Goal: Task Accomplishment & Management: Manage account settings

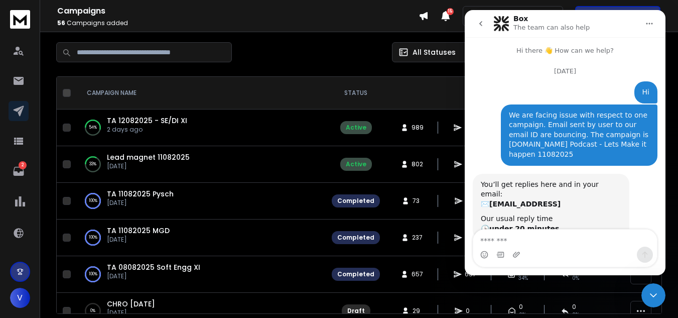
scroll to position [2, 0]
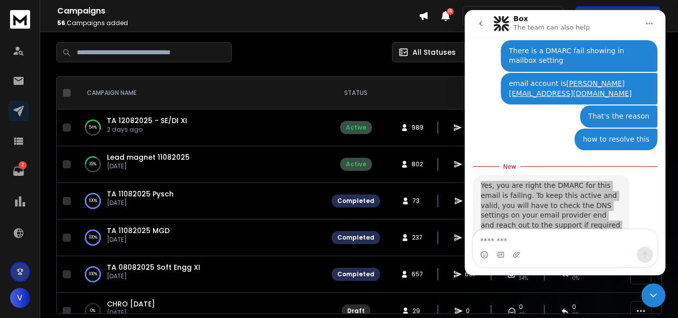
click at [651, 288] on div "Close Intercom Messenger" at bounding box center [653, 295] width 24 height 24
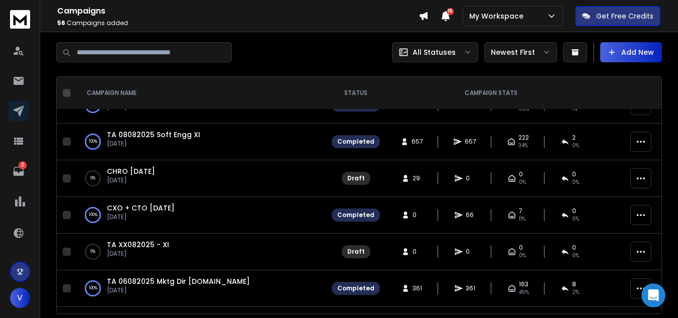
scroll to position [0, 0]
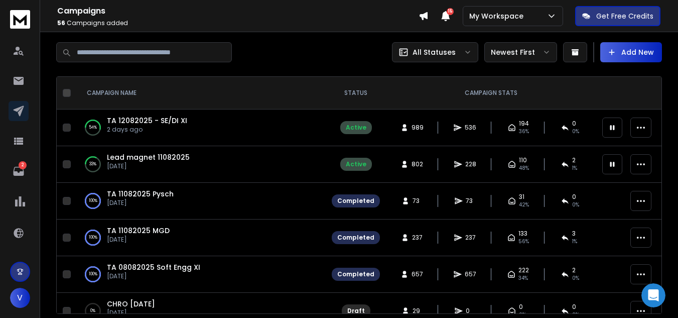
click at [636, 131] on icon "button" at bounding box center [641, 127] width 10 height 10
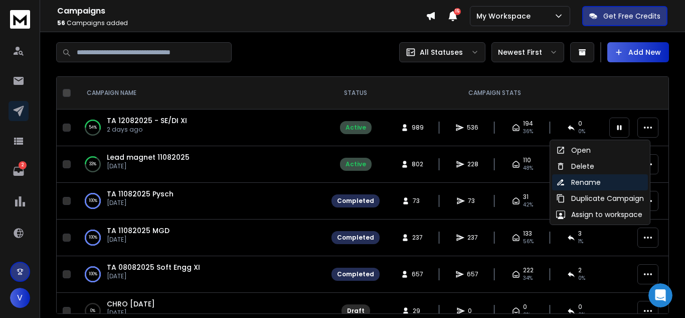
click at [601, 181] on div "Rename" at bounding box center [578, 182] width 45 height 10
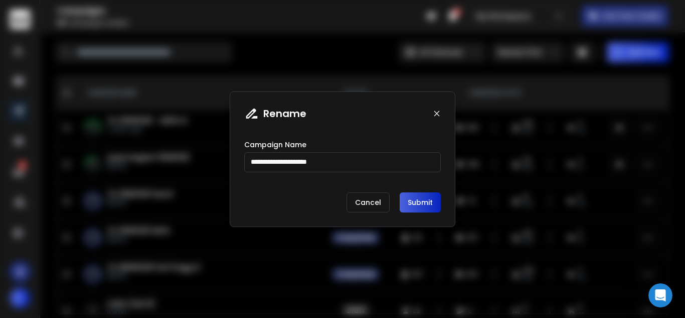
click at [320, 162] on input "**********" at bounding box center [342, 162] width 197 height 20
type input "**********"
click at [417, 204] on button "Submit" at bounding box center [420, 202] width 41 height 20
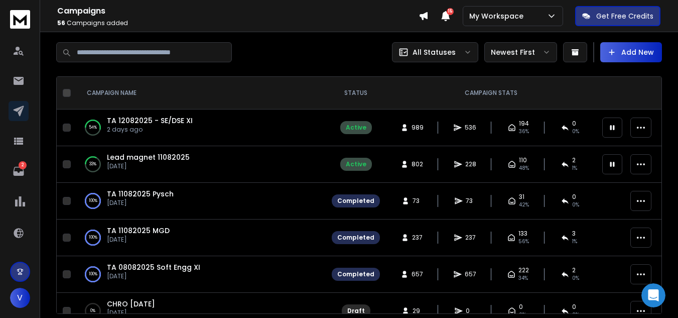
click at [174, 156] on span "Lead magnet 11082025" at bounding box center [148, 157] width 83 height 10
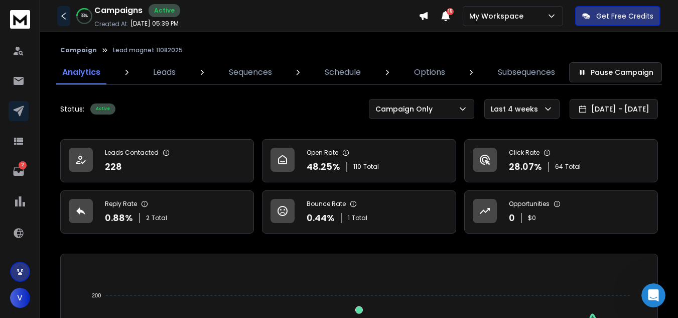
click at [64, 24] on button at bounding box center [63, 16] width 13 height 20
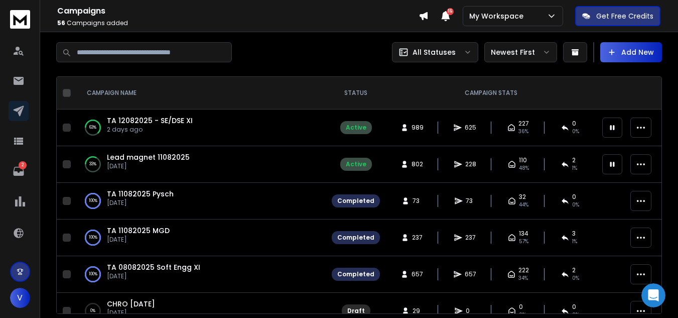
click at [159, 124] on span "TA 12082025 - SE/DSE XI" at bounding box center [150, 120] width 86 height 10
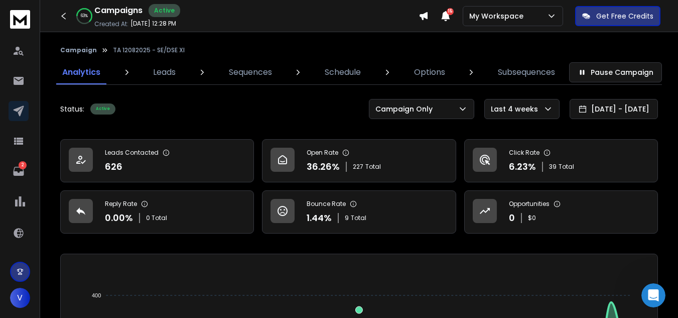
click at [73, 52] on button "Campaign" at bounding box center [78, 50] width 37 height 8
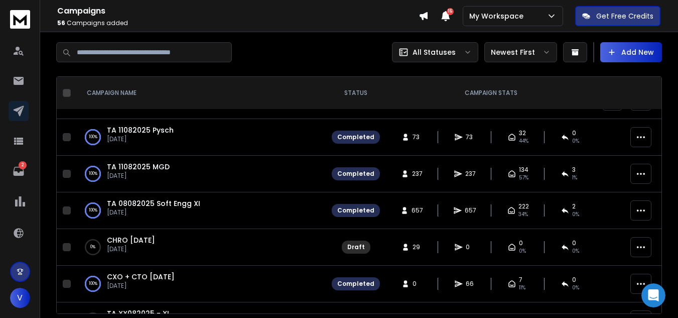
scroll to position [55, 0]
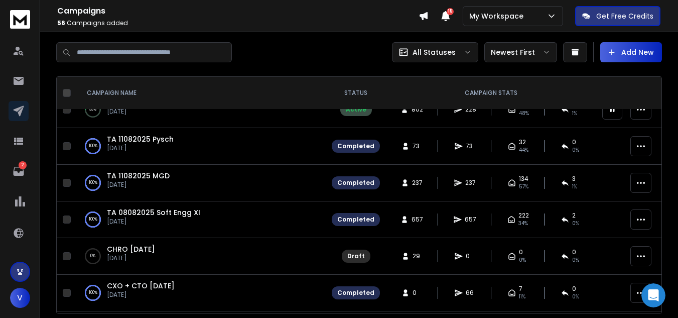
click at [184, 213] on span "TA 08082025 Soft Engg XI" at bounding box center [153, 212] width 93 height 10
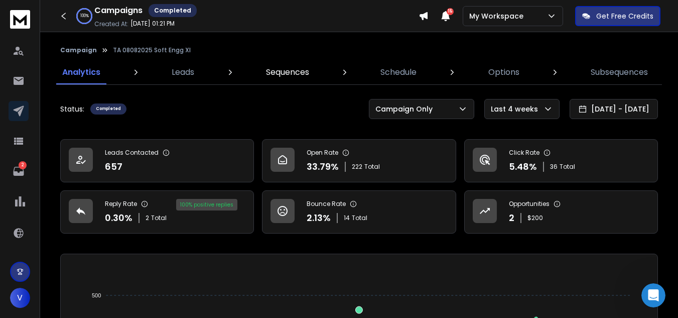
click at [282, 79] on link "Sequences" at bounding box center [287, 72] width 55 height 24
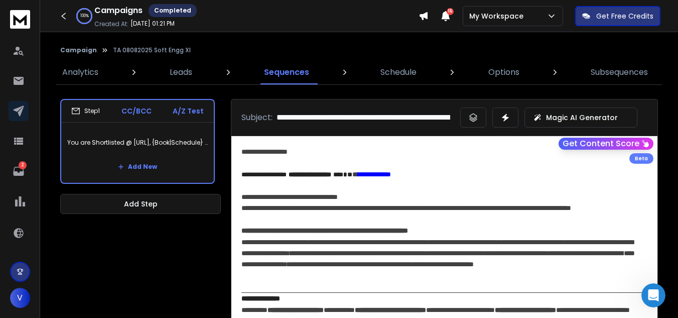
click at [75, 48] on button "Campaign" at bounding box center [78, 50] width 37 height 8
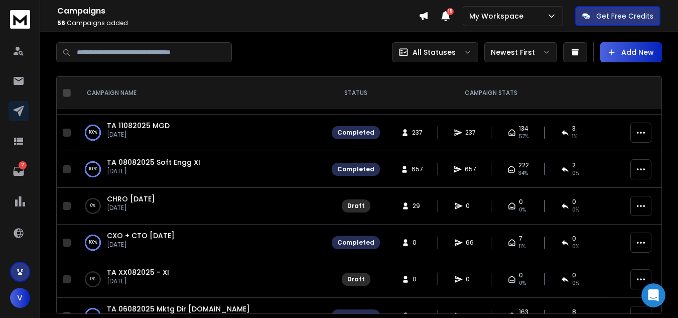
scroll to position [73, 0]
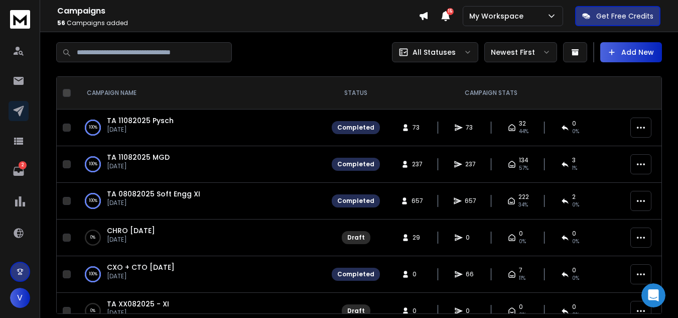
click at [639, 199] on button "button" at bounding box center [640, 201] width 21 height 20
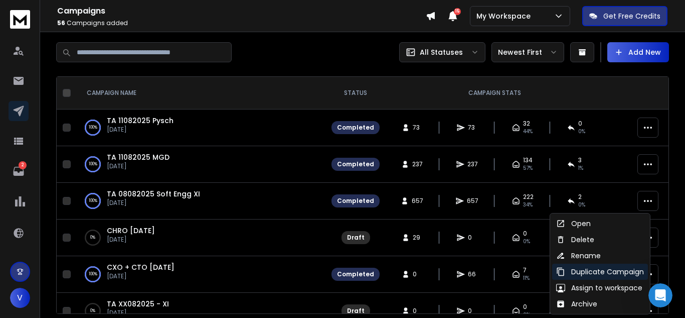
click at [605, 267] on div "Duplicate Campaign" at bounding box center [600, 271] width 88 height 10
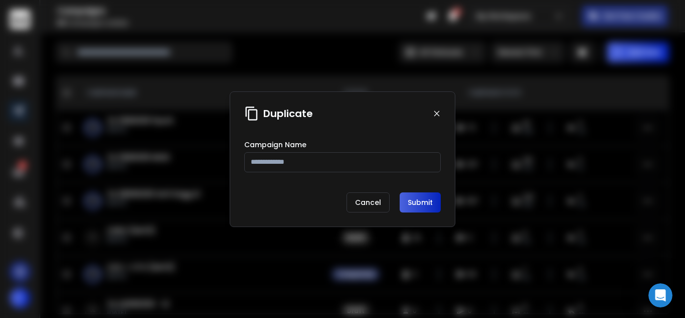
click at [356, 160] on input "text" at bounding box center [342, 162] width 197 height 20
type input "**********"
click at [424, 202] on button "Submit" at bounding box center [420, 202] width 41 height 20
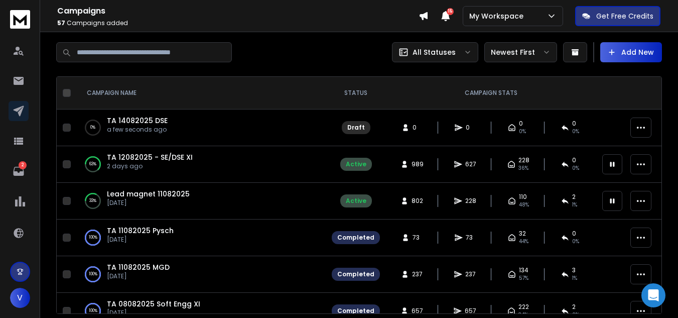
click at [146, 121] on span "TA 14082025 DSE" at bounding box center [137, 120] width 61 height 10
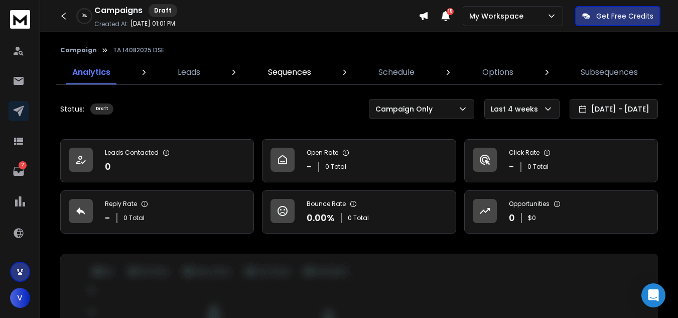
click at [280, 79] on link "Sequences" at bounding box center [289, 72] width 55 height 24
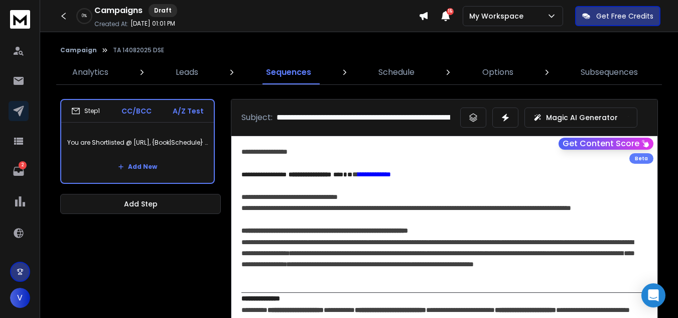
click at [333, 171] on b at bounding box center [332, 174] width 2 height 7
click at [350, 200] on div "**********" at bounding box center [440, 196] width 398 height 11
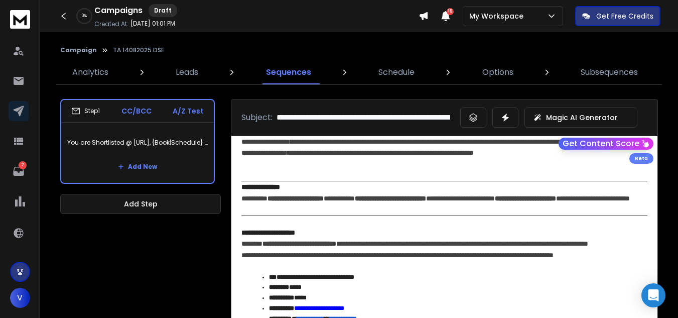
scroll to position [175, 0]
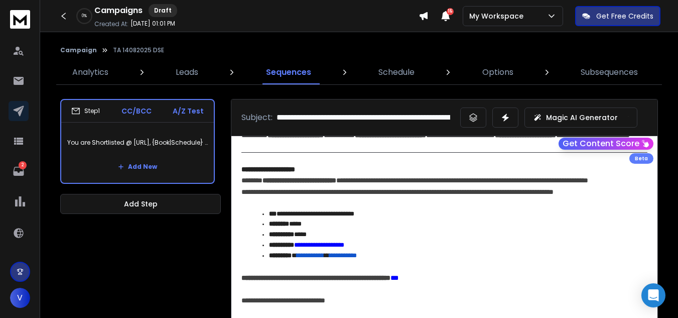
click at [398, 278] on link "***" at bounding box center [394, 277] width 8 height 7
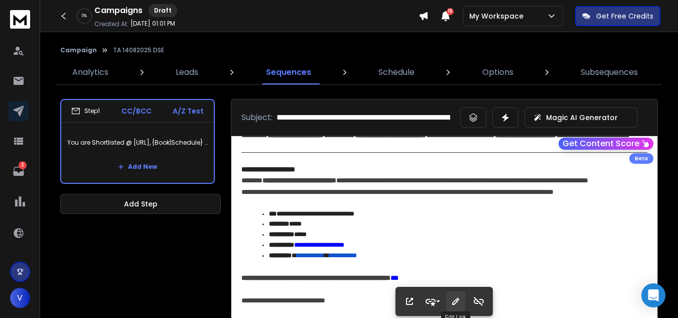
click at [458, 303] on icon "button" at bounding box center [456, 301] width 12 height 12
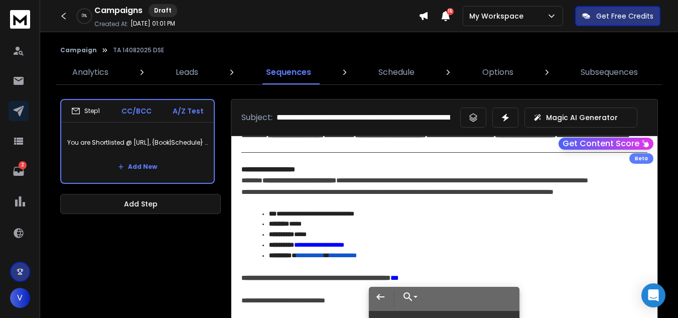
scroll to position [108, 0]
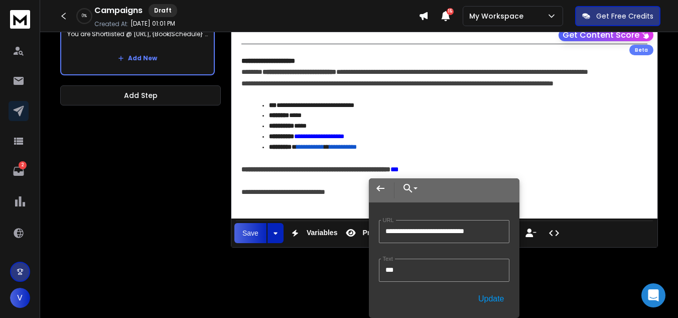
drag, startPoint x: 490, startPoint y: 232, endPoint x: 361, endPoint y: 248, distance: 129.9
click at [361, 248] on div "**********" at bounding box center [359, 118] width 606 height 265
click at [482, 299] on button "Update" at bounding box center [491, 298] width 36 height 18
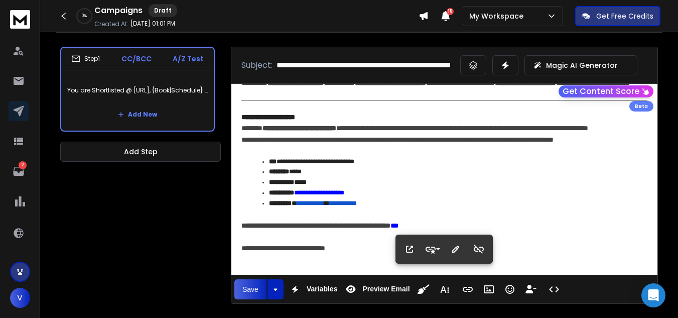
click at [578, 211] on div at bounding box center [444, 214] width 406 height 11
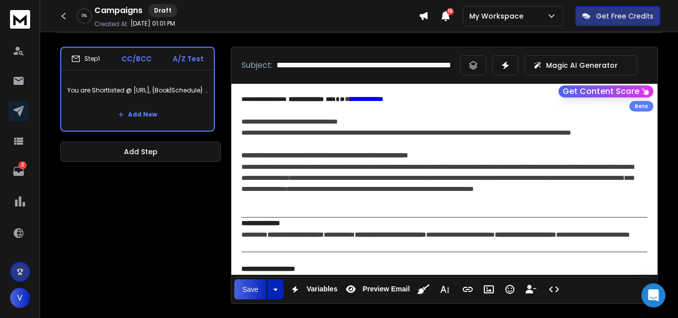
scroll to position [0, 0]
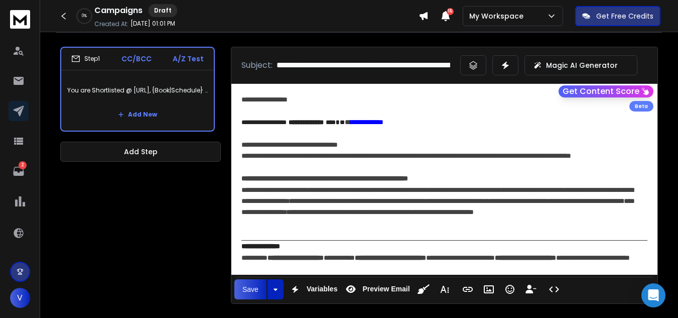
click at [383, 118] on link "**********" at bounding box center [366, 121] width 33 height 7
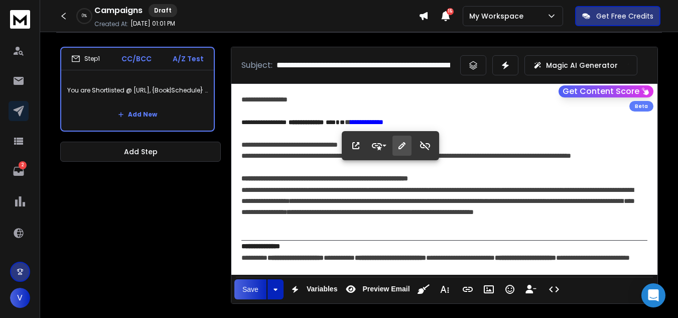
type input "**********"
click at [401, 140] on icon "button" at bounding box center [402, 145] width 12 height 12
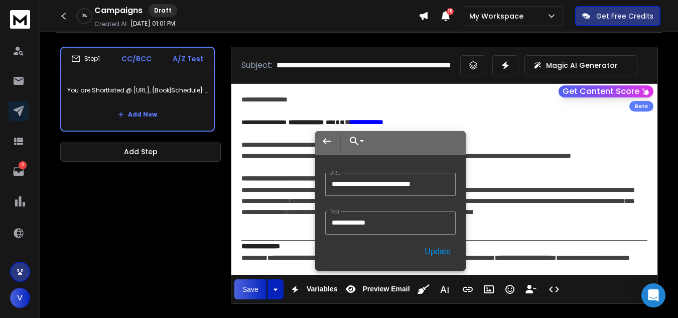
click at [520, 173] on div "**********" at bounding box center [444, 173] width 406 height 23
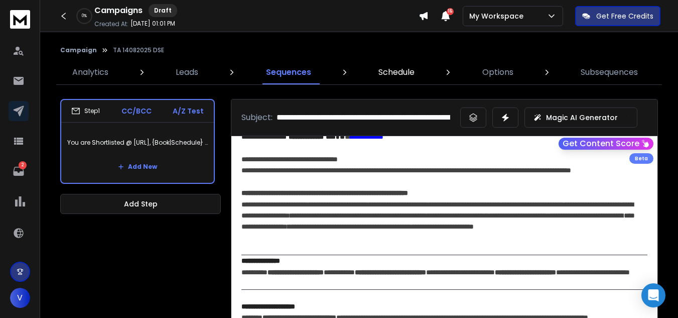
click at [388, 75] on p "Schedule" at bounding box center [396, 72] width 36 height 12
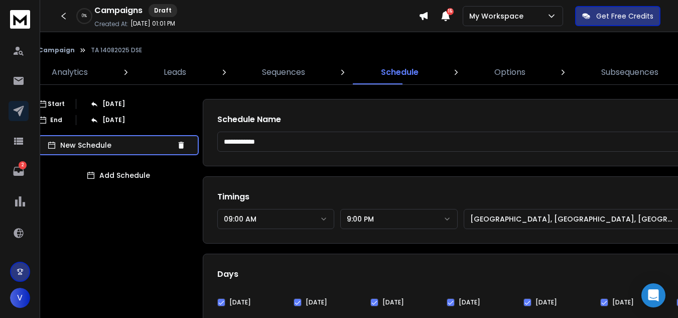
click at [125, 105] on p "Fri Aug 08 2025" at bounding box center [113, 104] width 23 height 8
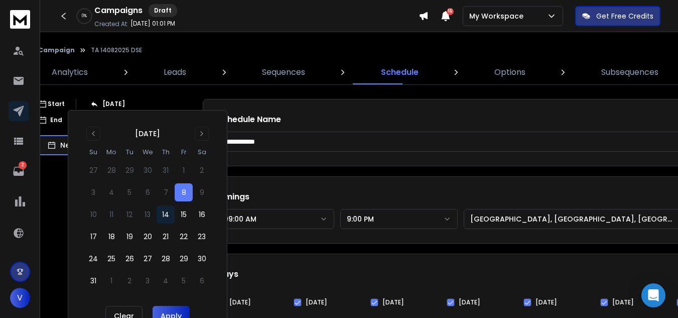
click at [164, 211] on button "14" at bounding box center [166, 214] width 18 height 18
click at [173, 313] on button "Apply" at bounding box center [171, 316] width 37 height 20
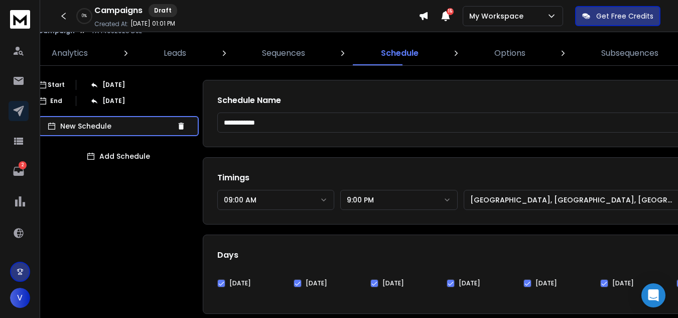
scroll to position [59, 0]
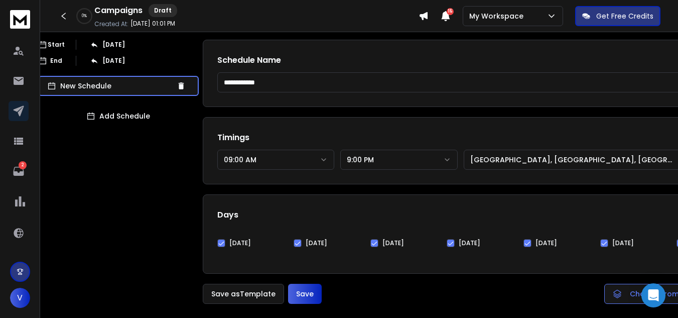
click at [322, 290] on button "Save" at bounding box center [305, 293] width 34 height 20
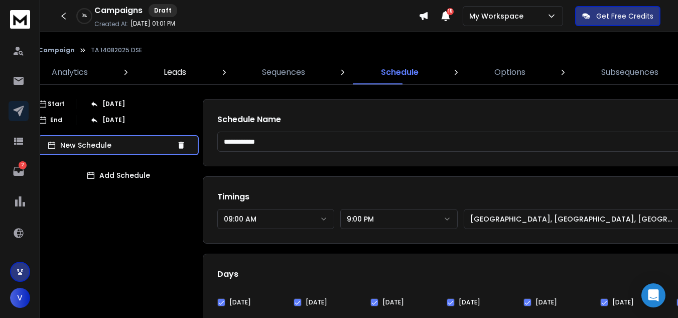
click at [186, 76] on p "Leads" at bounding box center [175, 72] width 23 height 12
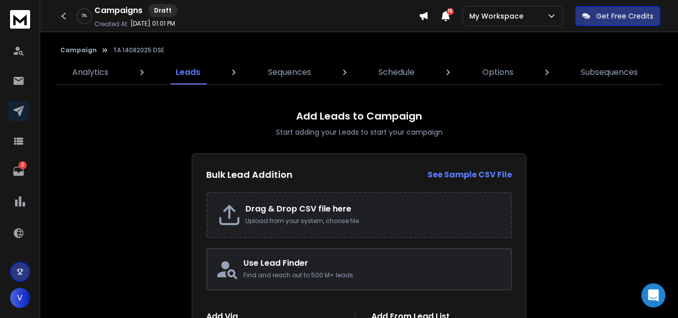
click at [280, 210] on h2 "Drag & Drop CSV file here" at bounding box center [372, 209] width 255 height 12
type input "**********"
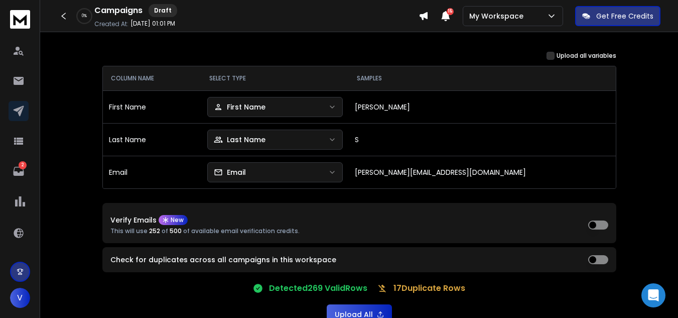
scroll to position [148, 0]
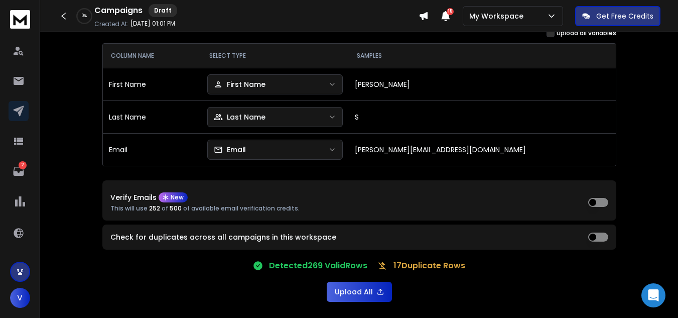
click at [361, 292] on button "Upload All" at bounding box center [359, 291] width 65 height 20
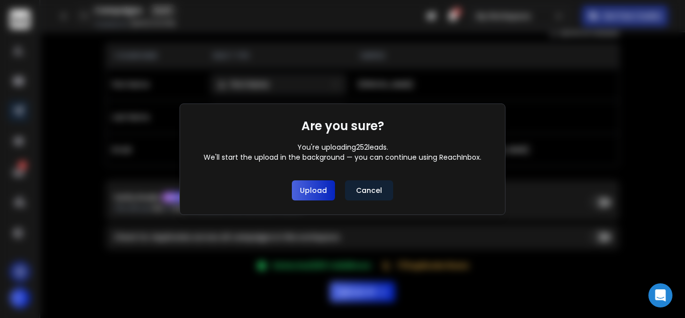
click at [310, 191] on button "Upload" at bounding box center [313, 190] width 43 height 20
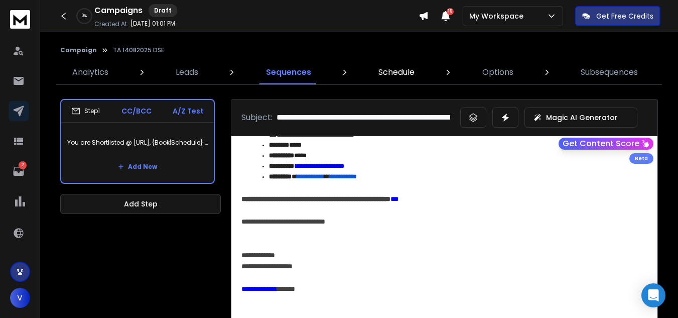
click at [396, 72] on p "Schedule" at bounding box center [396, 72] width 36 height 12
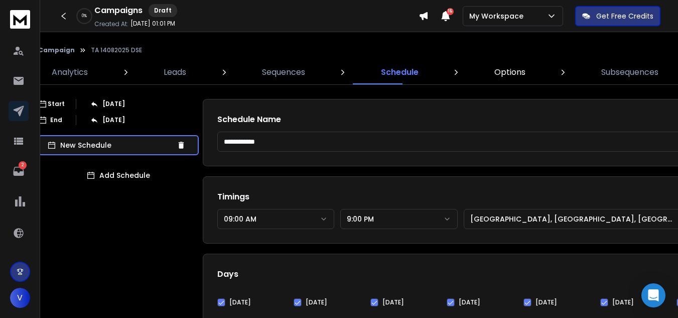
click at [494, 74] on p "Options" at bounding box center [509, 72] width 31 height 12
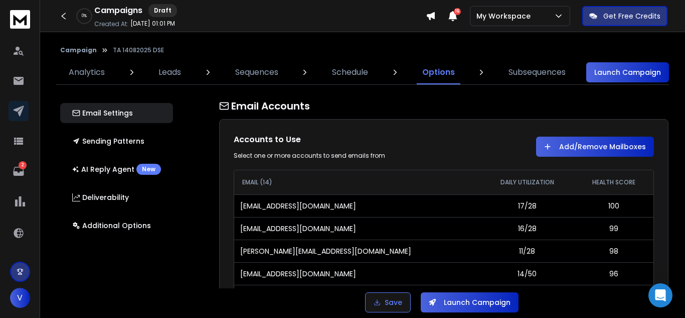
click at [79, 50] on button "Campaign" at bounding box center [78, 50] width 37 height 8
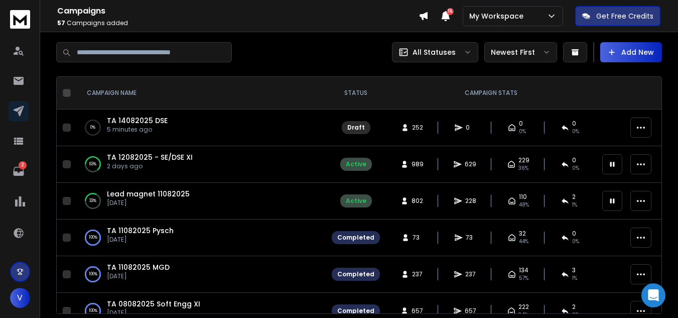
click at [139, 118] on span "TA 14082025 DSE" at bounding box center [137, 120] width 61 height 10
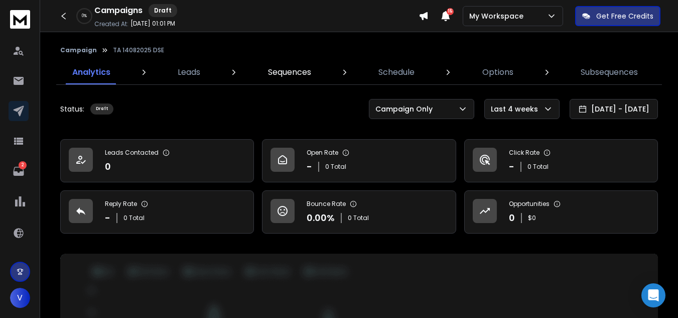
click at [304, 80] on link "Sequences" at bounding box center [289, 72] width 55 height 24
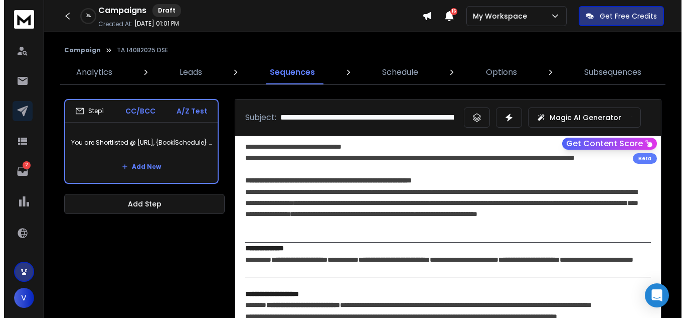
scroll to position [40, 0]
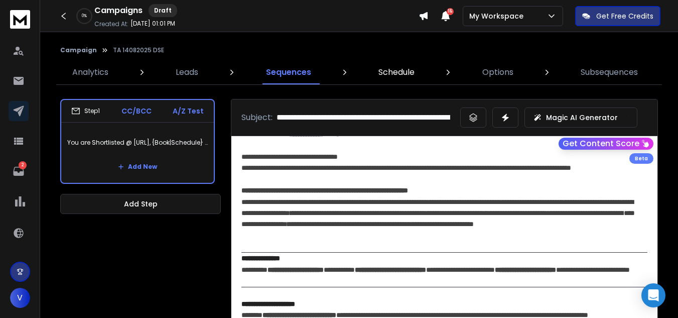
click at [381, 75] on p "Schedule" at bounding box center [396, 72] width 36 height 12
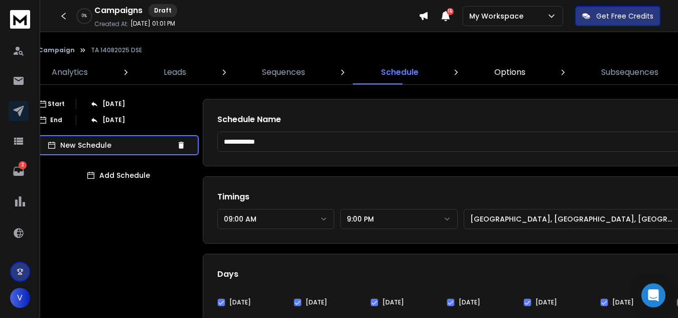
click at [506, 72] on p "Options" at bounding box center [509, 72] width 31 height 12
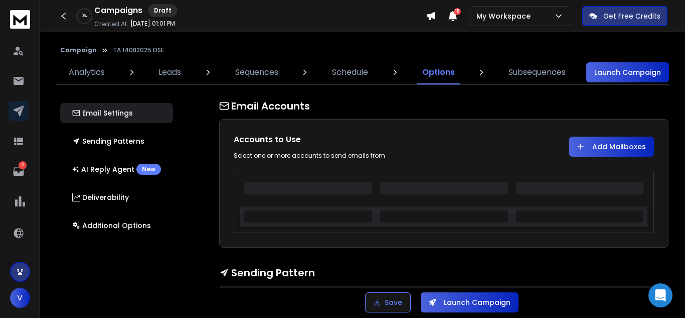
type input "***"
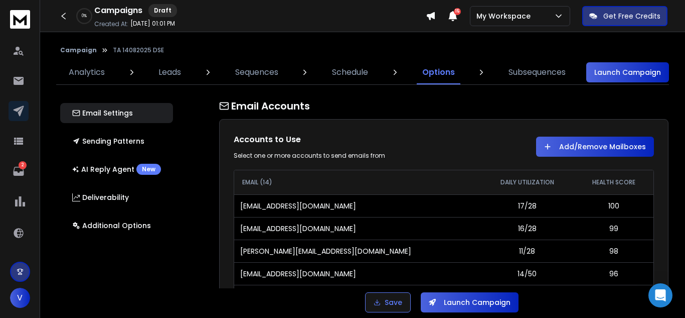
click at [613, 75] on button "Launch Campaign" at bounding box center [628, 72] width 83 height 20
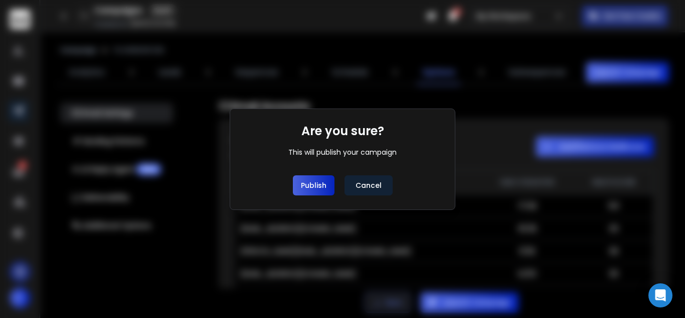
click at [316, 186] on button "Publish" at bounding box center [314, 185] width 42 height 20
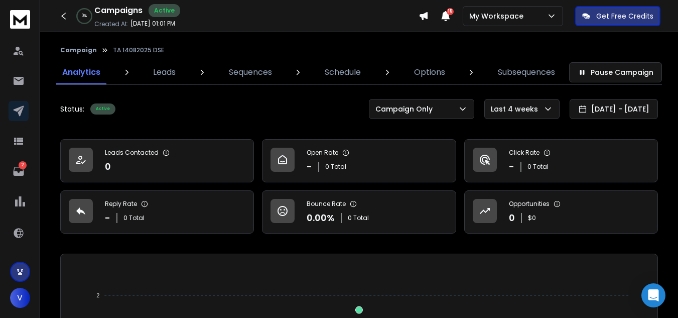
click at [75, 51] on button "Campaign" at bounding box center [78, 50] width 37 height 8
